Goal: Use online tool/utility: Utilize a website feature to perform a specific function

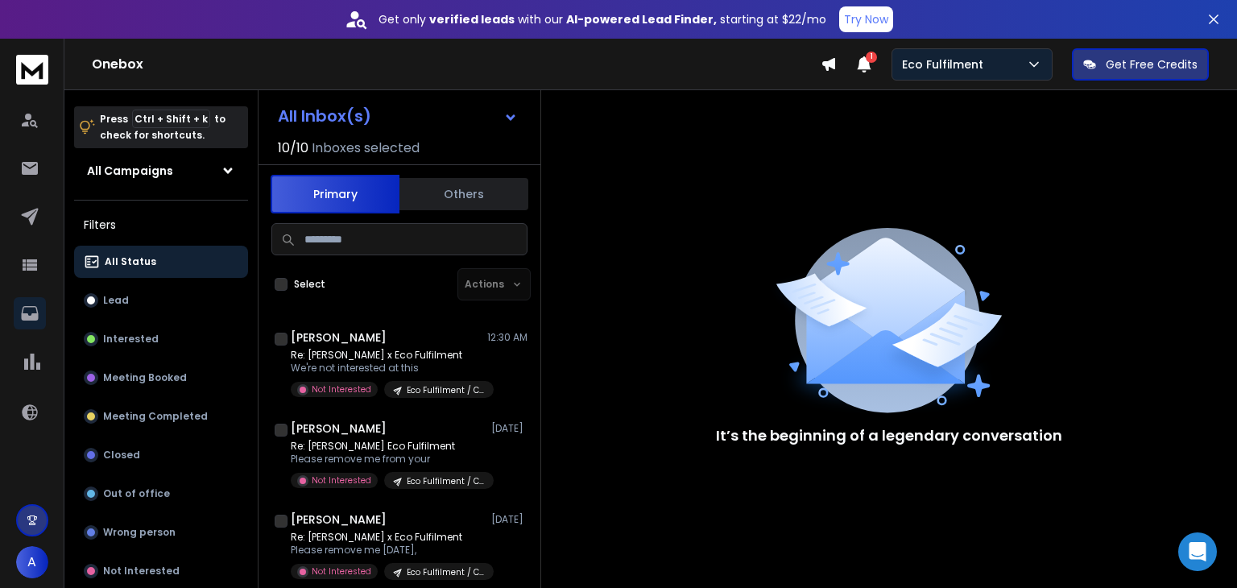
click at [944, 61] on p "Eco Fulfilment" at bounding box center [946, 64] width 88 height 16
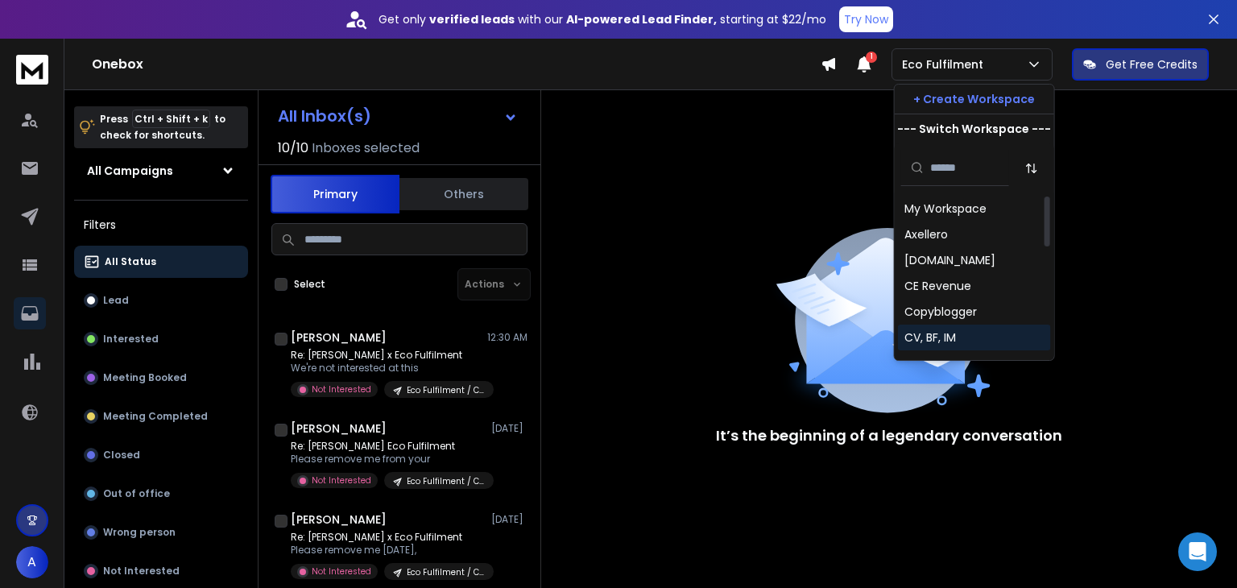
click at [957, 342] on div "CV, BF, IM" at bounding box center [974, 338] width 153 height 26
